Goal: Task Accomplishment & Management: Use online tool/utility

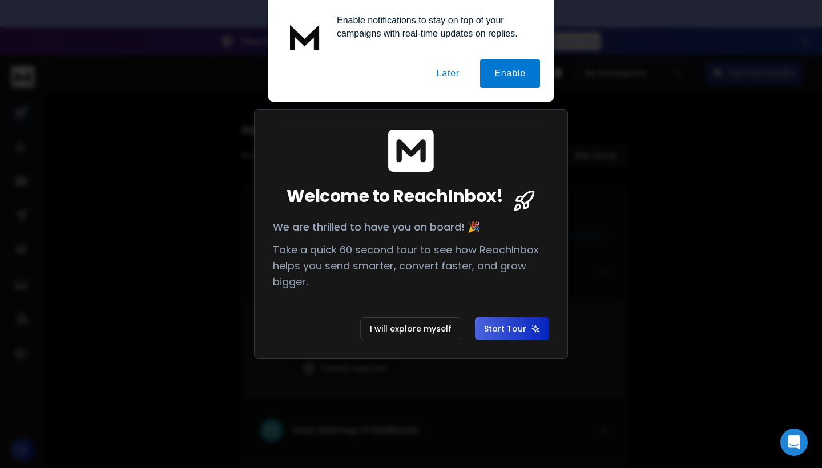
click at [443, 75] on button "Later" at bounding box center [447, 73] width 51 height 29
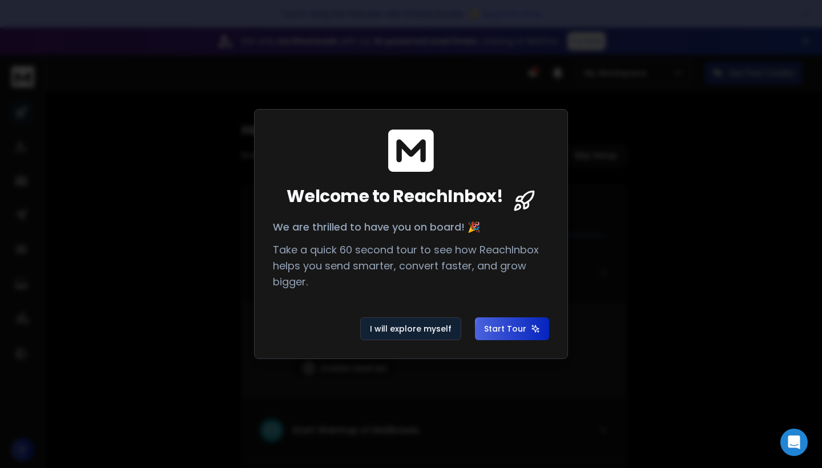
click at [454, 332] on button "I will explore myself" at bounding box center [410, 328] width 101 height 23
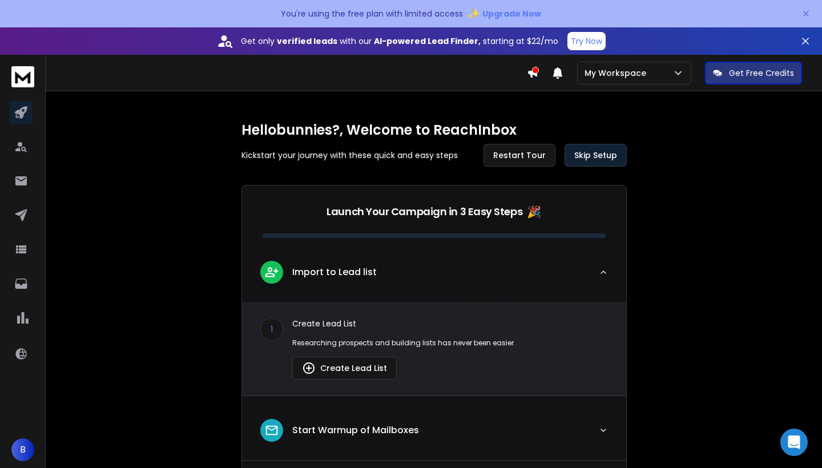
click at [577, 161] on button "Skip Setup" at bounding box center [595, 155] width 62 height 23
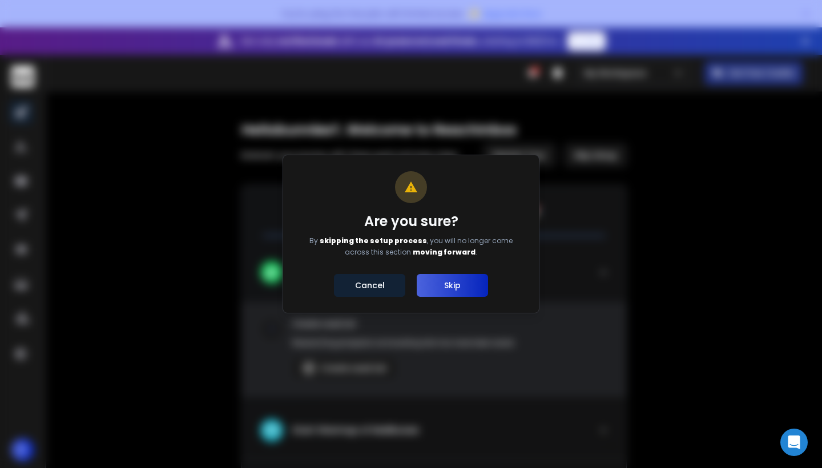
click at [389, 281] on button "Cancel" at bounding box center [369, 285] width 71 height 23
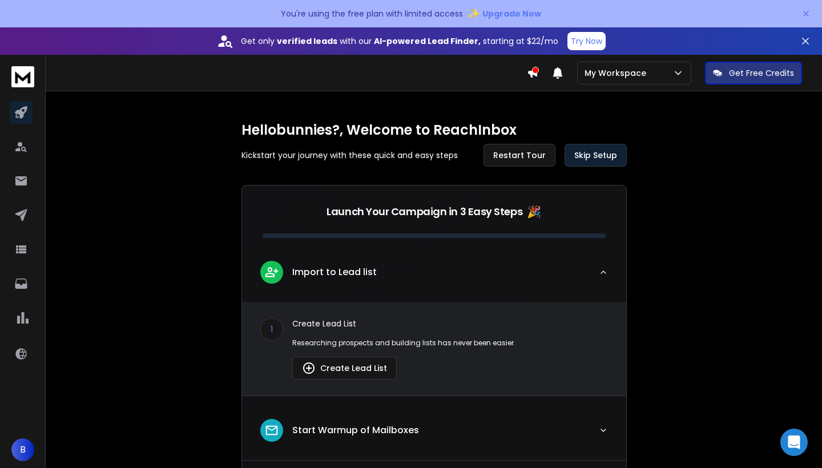
click at [596, 157] on span "Skip Setup" at bounding box center [595, 154] width 43 height 11
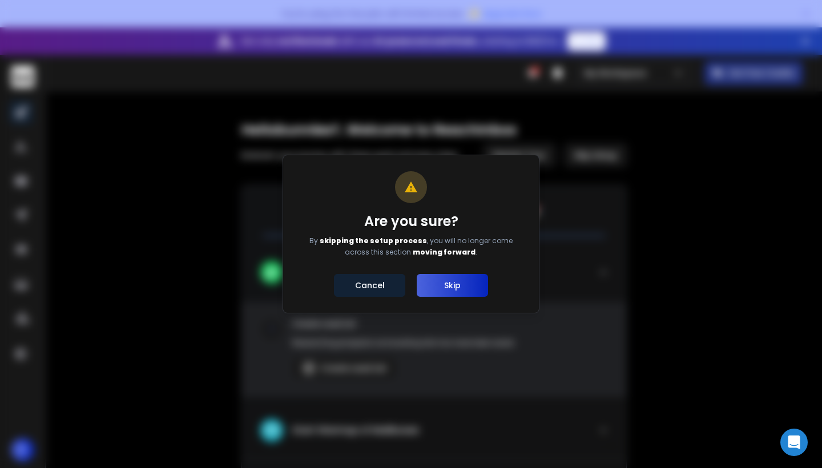
click at [459, 282] on button "Skip" at bounding box center [451, 285] width 71 height 23
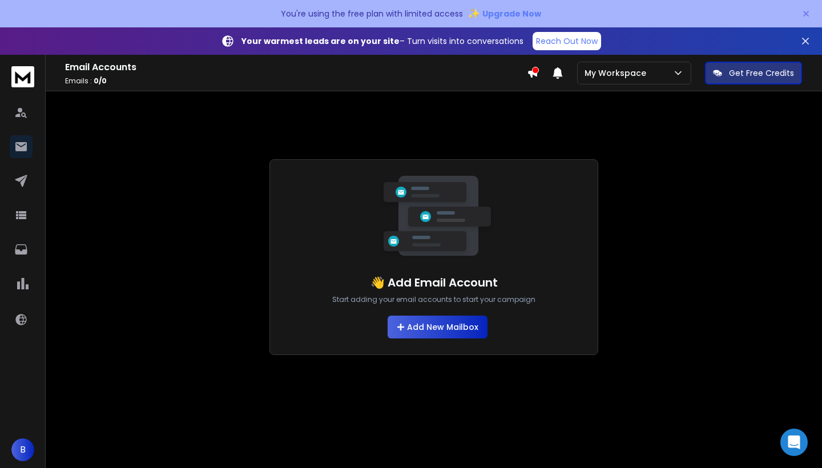
scroll to position [55, 0]
click at [18, 444] on span "B" at bounding box center [22, 449] width 23 height 23
